Goal: Task Accomplishment & Management: Manage account settings

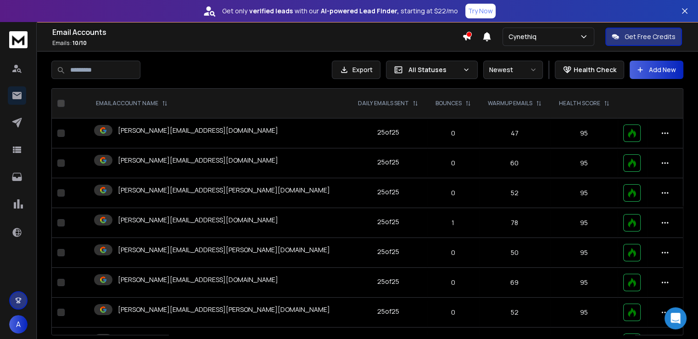
click at [543, 50] on div "Email Accounts Emails : 10 / 10 Cynethiq Get Free Credits" at bounding box center [349, 36] width 698 height 29
click at [540, 45] on button "Cynethiq" at bounding box center [548, 37] width 92 height 18
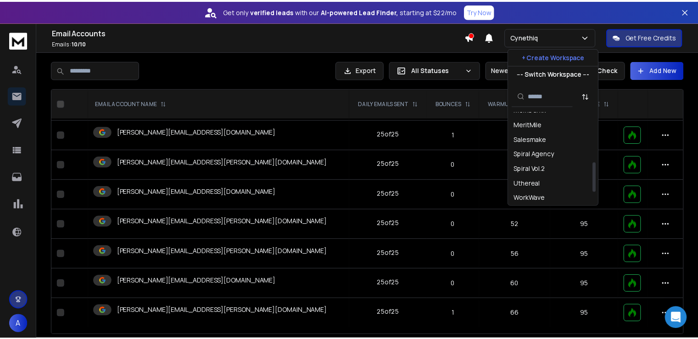
scroll to position [187, 0]
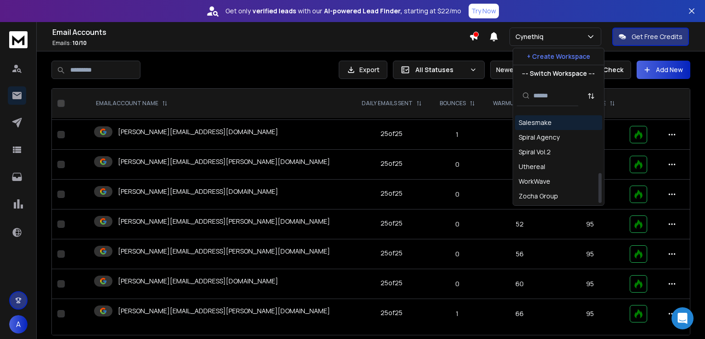
click at [529, 126] on div "Salesmake" at bounding box center [534, 122] width 33 height 9
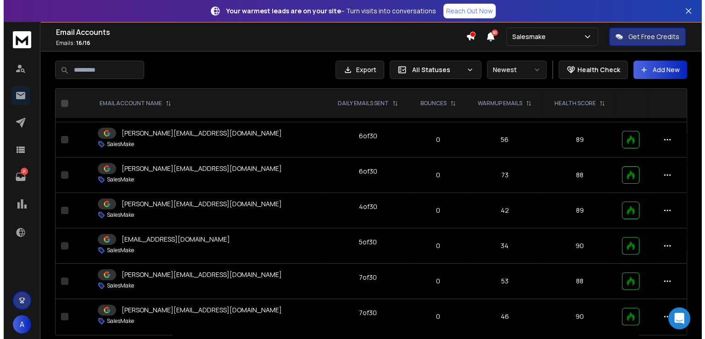
scroll to position [310, 0]
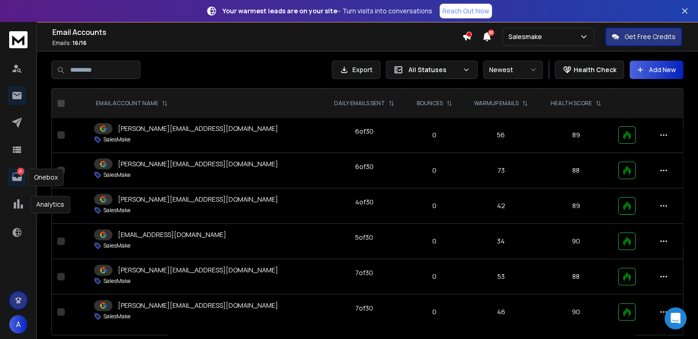
click at [20, 176] on icon at bounding box center [16, 176] width 11 height 11
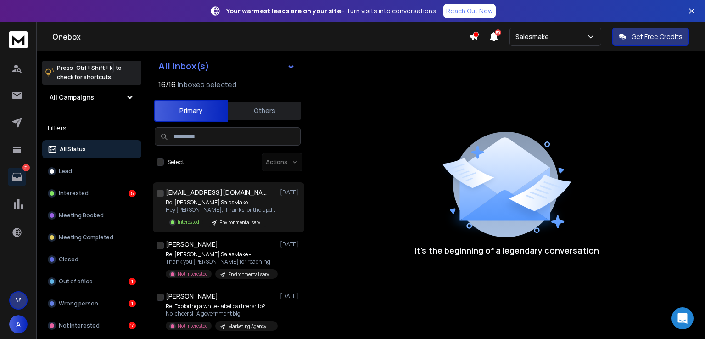
click at [243, 202] on p "Re: [PERSON_NAME] SalesMake -" at bounding box center [221, 202] width 110 height 7
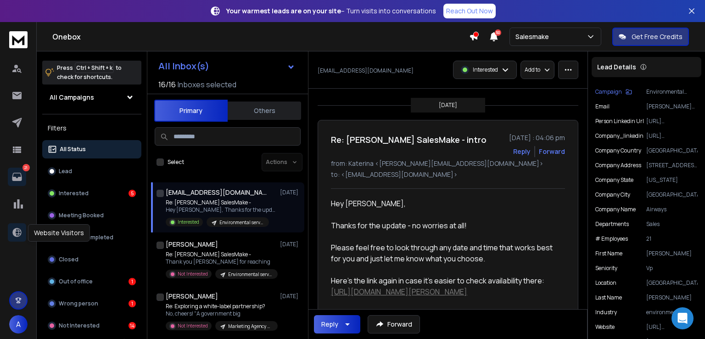
click at [18, 235] on icon at bounding box center [16, 232] width 11 height 11
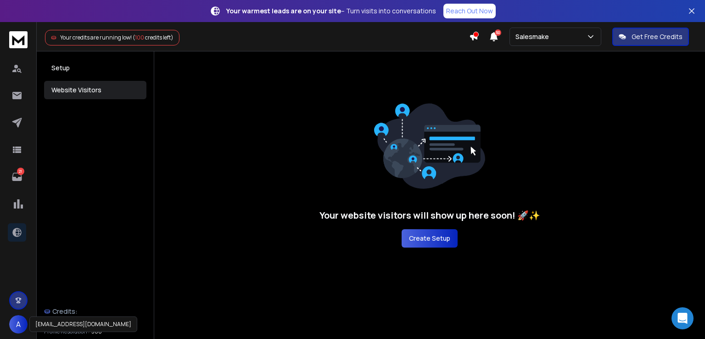
click at [21, 319] on span "A" at bounding box center [18, 324] width 18 height 18
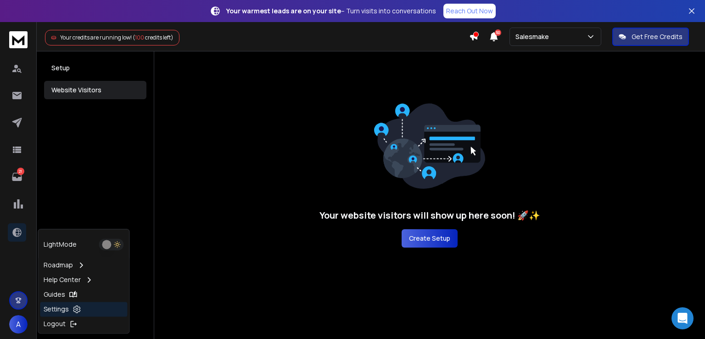
click at [51, 306] on p "Settings" at bounding box center [56, 308] width 25 height 9
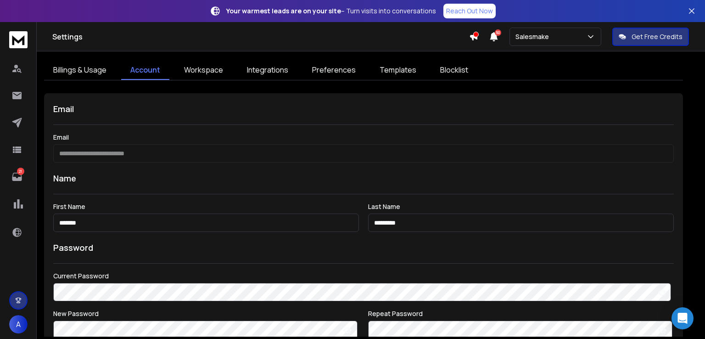
click at [193, 71] on link "Workspace" at bounding box center [203, 70] width 57 height 19
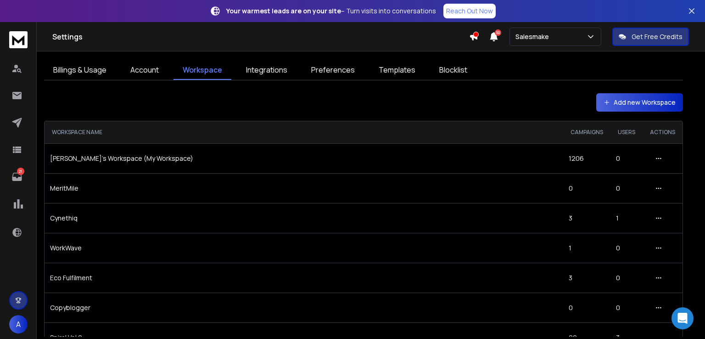
click at [262, 70] on link "Integrations" at bounding box center [267, 70] width 60 height 19
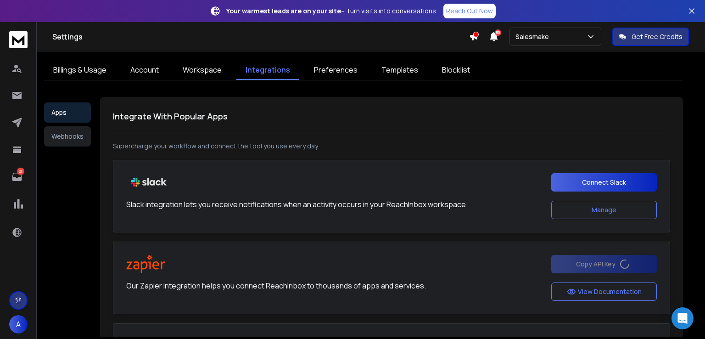
click at [51, 131] on button "Webhooks" at bounding box center [67, 136] width 47 height 20
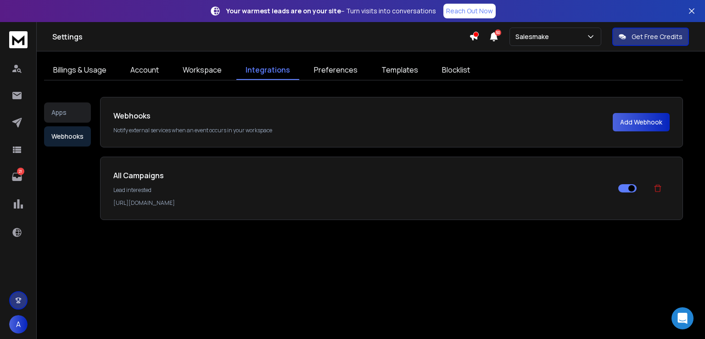
click at [632, 121] on button "Add Webhook" at bounding box center [641, 122] width 57 height 18
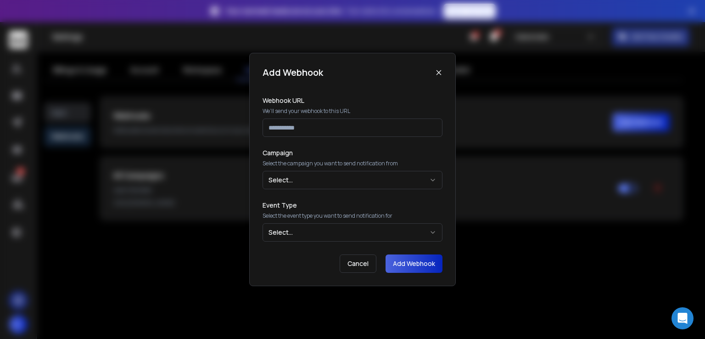
click at [326, 135] on input at bounding box center [352, 127] width 180 height 18
click at [334, 125] on input at bounding box center [352, 127] width 180 height 18
click at [439, 71] on icon at bounding box center [438, 72] width 7 height 7
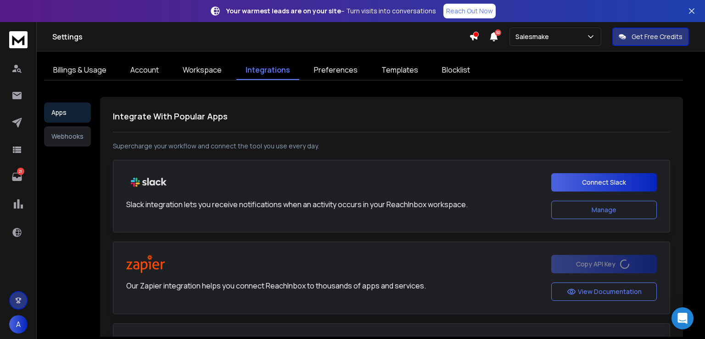
click at [78, 111] on button "Apps" at bounding box center [67, 112] width 47 height 20
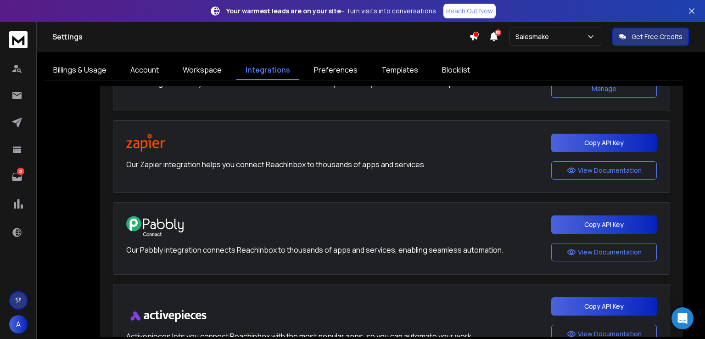
scroll to position [239, 0]
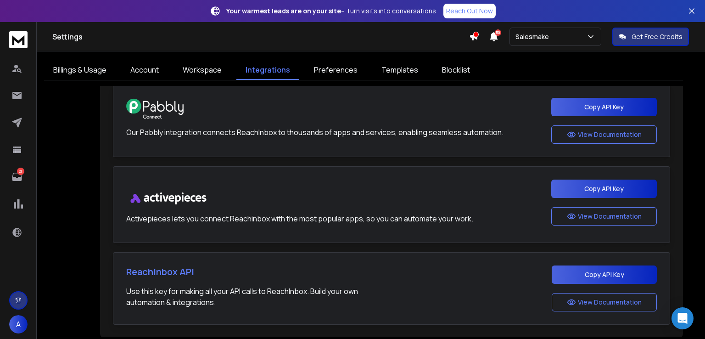
click at [597, 268] on button "Copy API Key" at bounding box center [603, 274] width 105 height 18
